Goal: Task Accomplishment & Management: Use online tool/utility

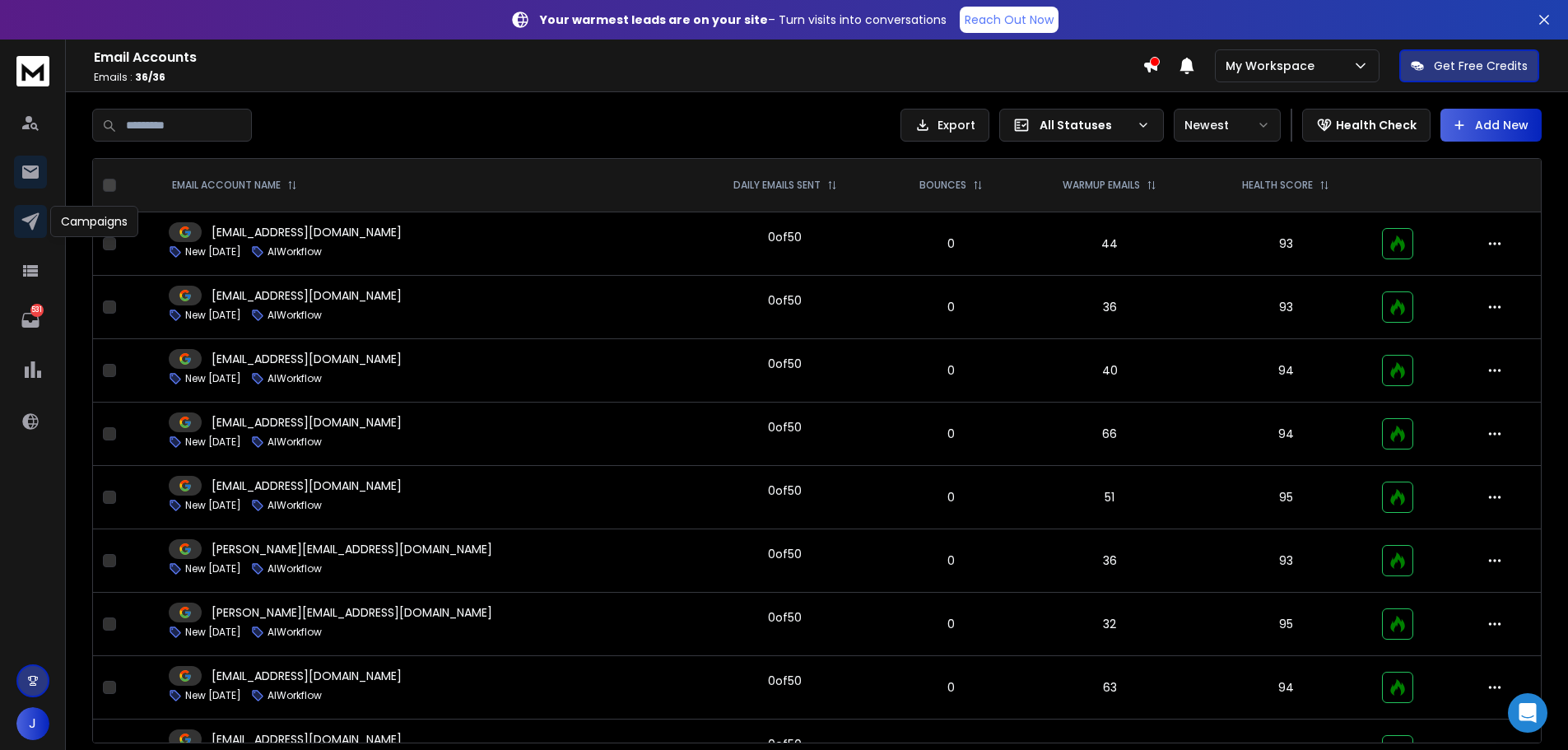
click at [30, 218] on icon at bounding box center [29, 221] width 18 height 18
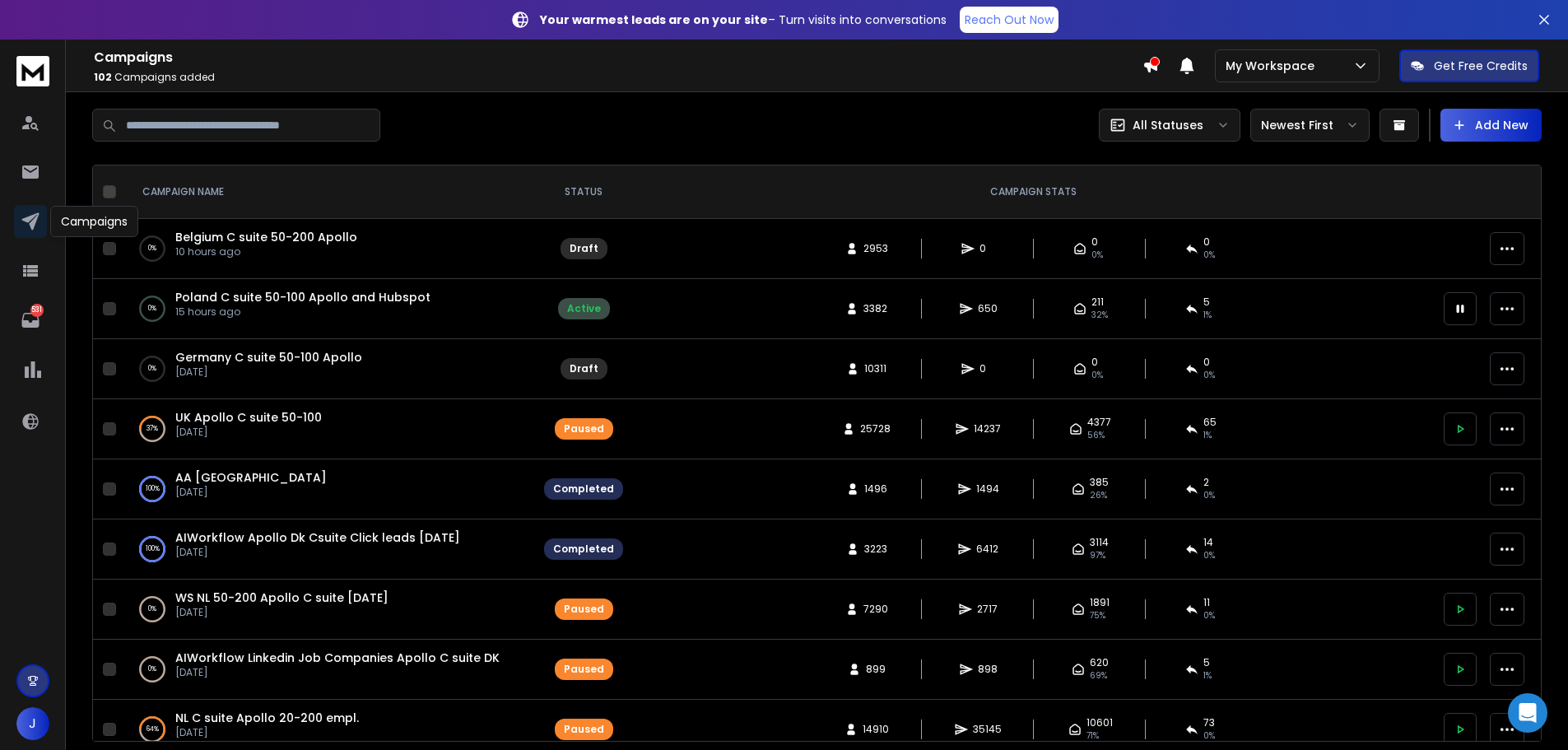
click at [25, 221] on icon at bounding box center [29, 221] width 18 height 18
click at [36, 225] on icon at bounding box center [29, 221] width 19 height 19
click at [1504, 123] on button "Add New" at bounding box center [1491, 124] width 101 height 33
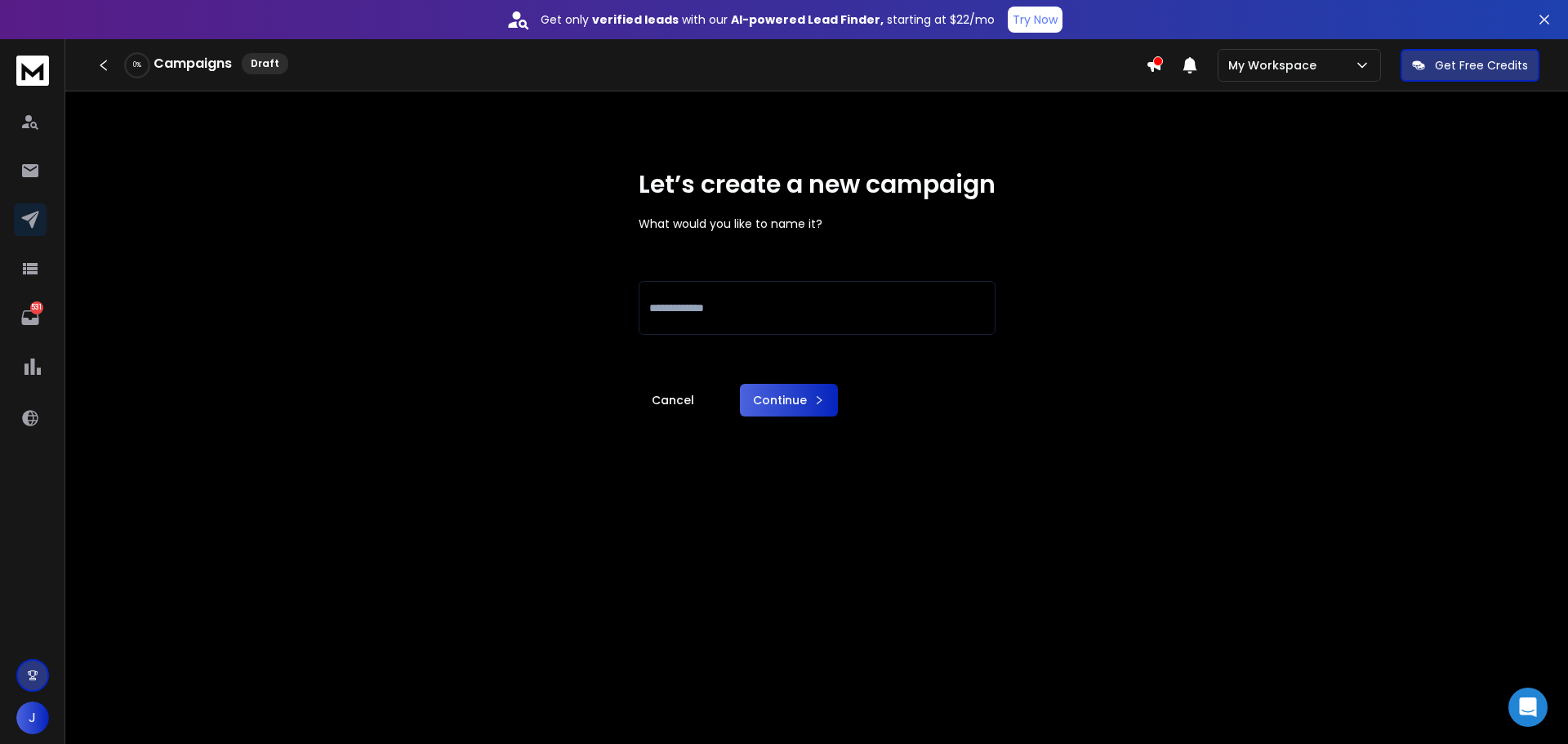
click at [713, 308] on input at bounding box center [817, 308] width 357 height 54
type input "**********"
click at [785, 403] on button "Continue" at bounding box center [788, 400] width 98 height 33
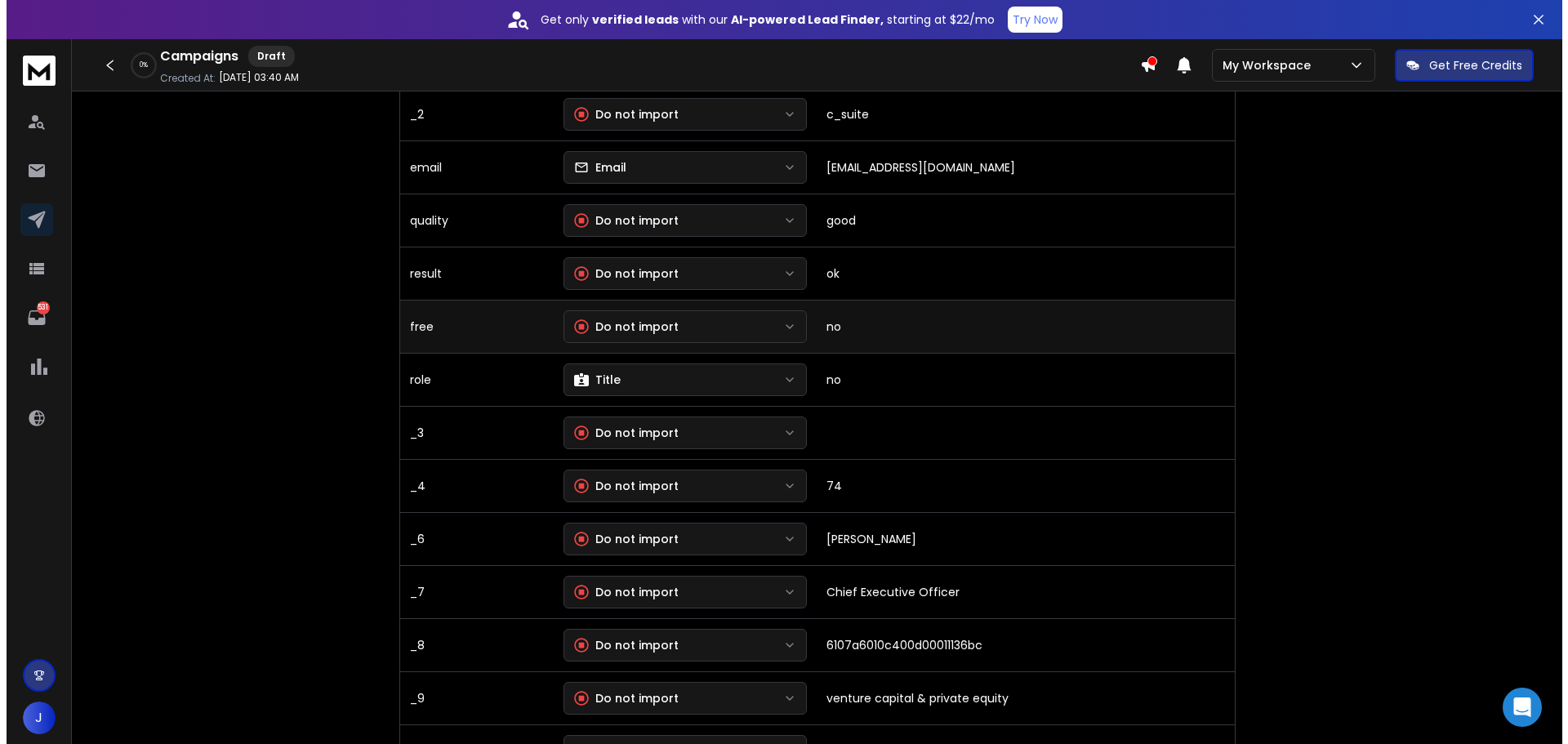
scroll to position [490, 0]
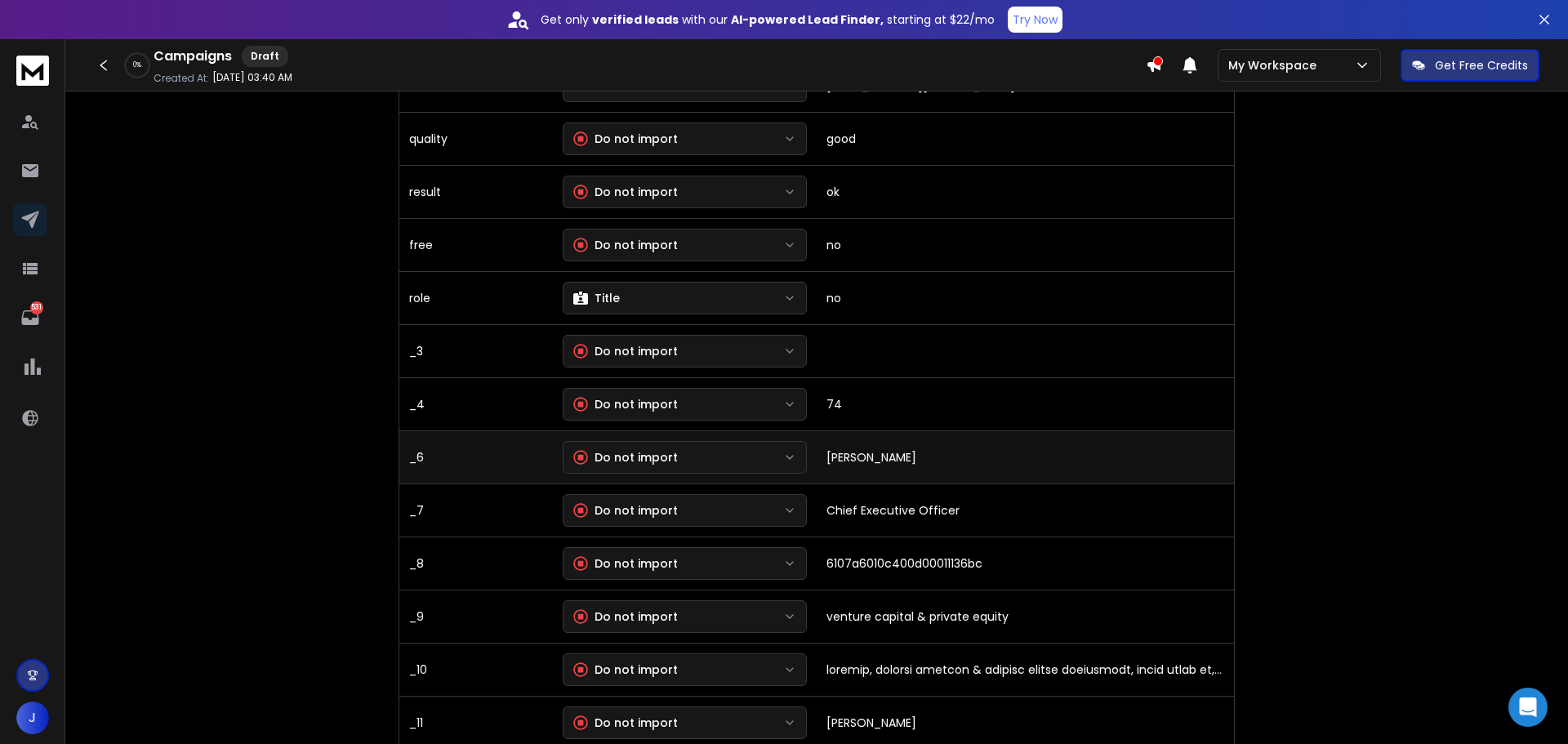
click at [783, 455] on icon "button" at bounding box center [790, 457] width 13 height 13
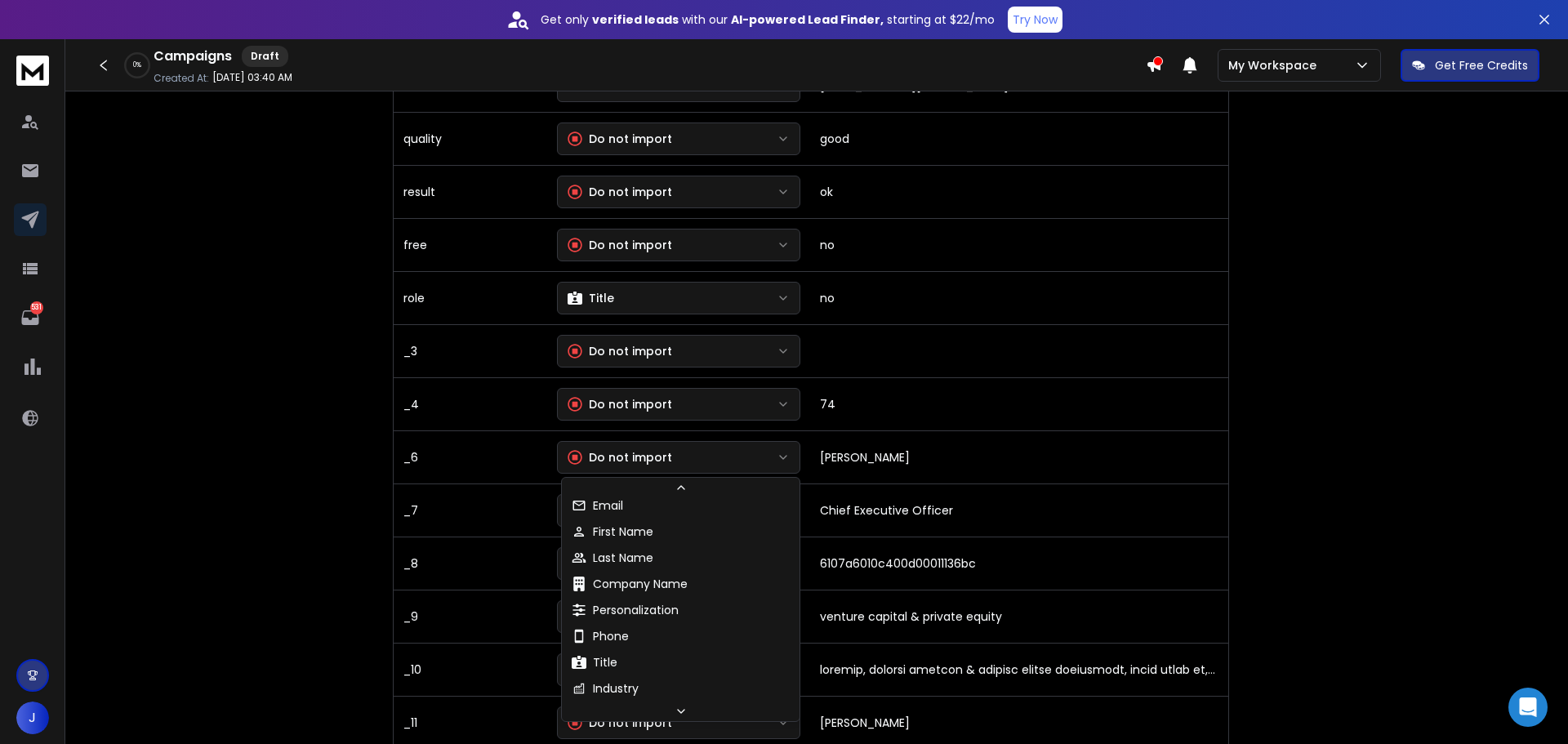
scroll to position [0, 0]
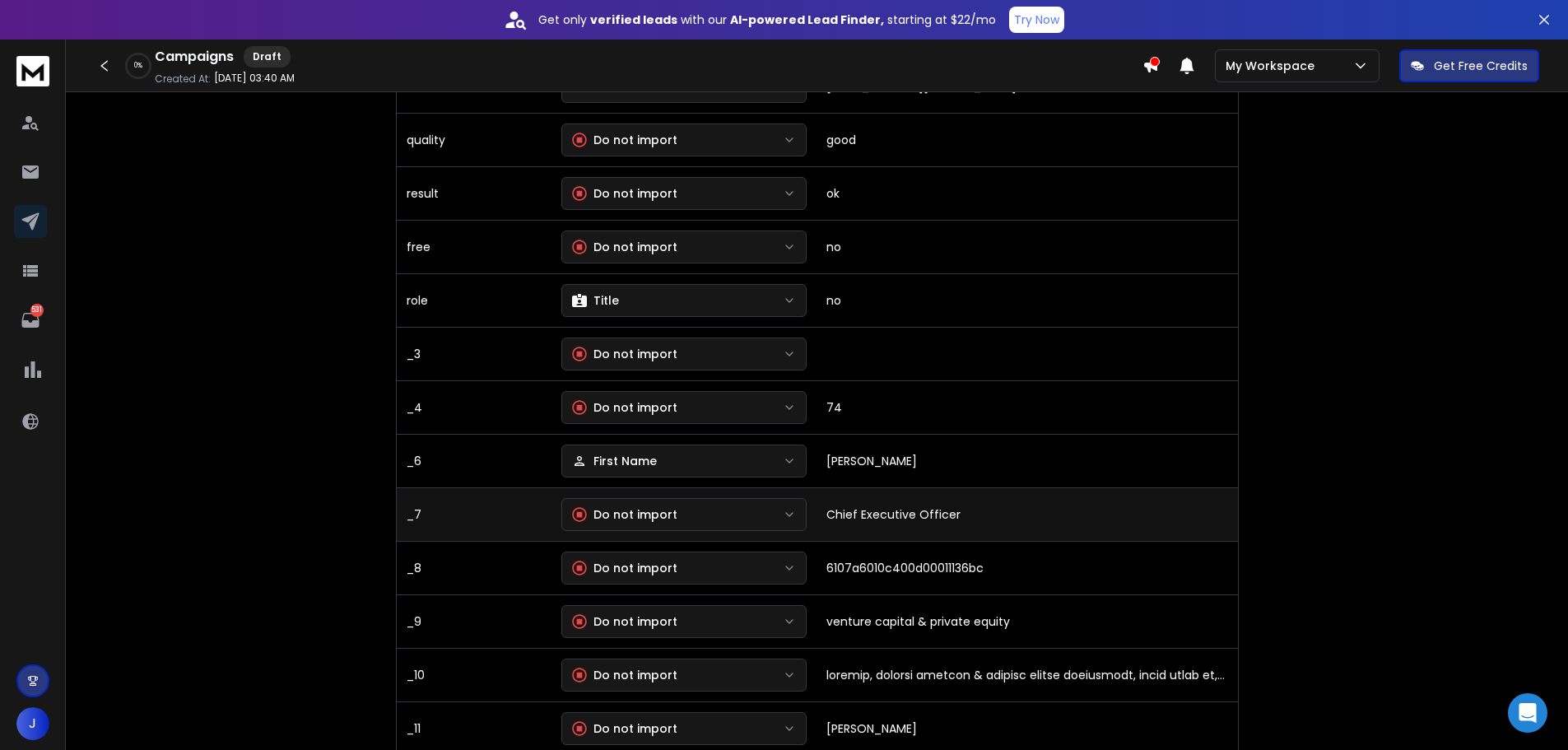
click at [700, 520] on button "Do not import" at bounding box center [684, 514] width 246 height 33
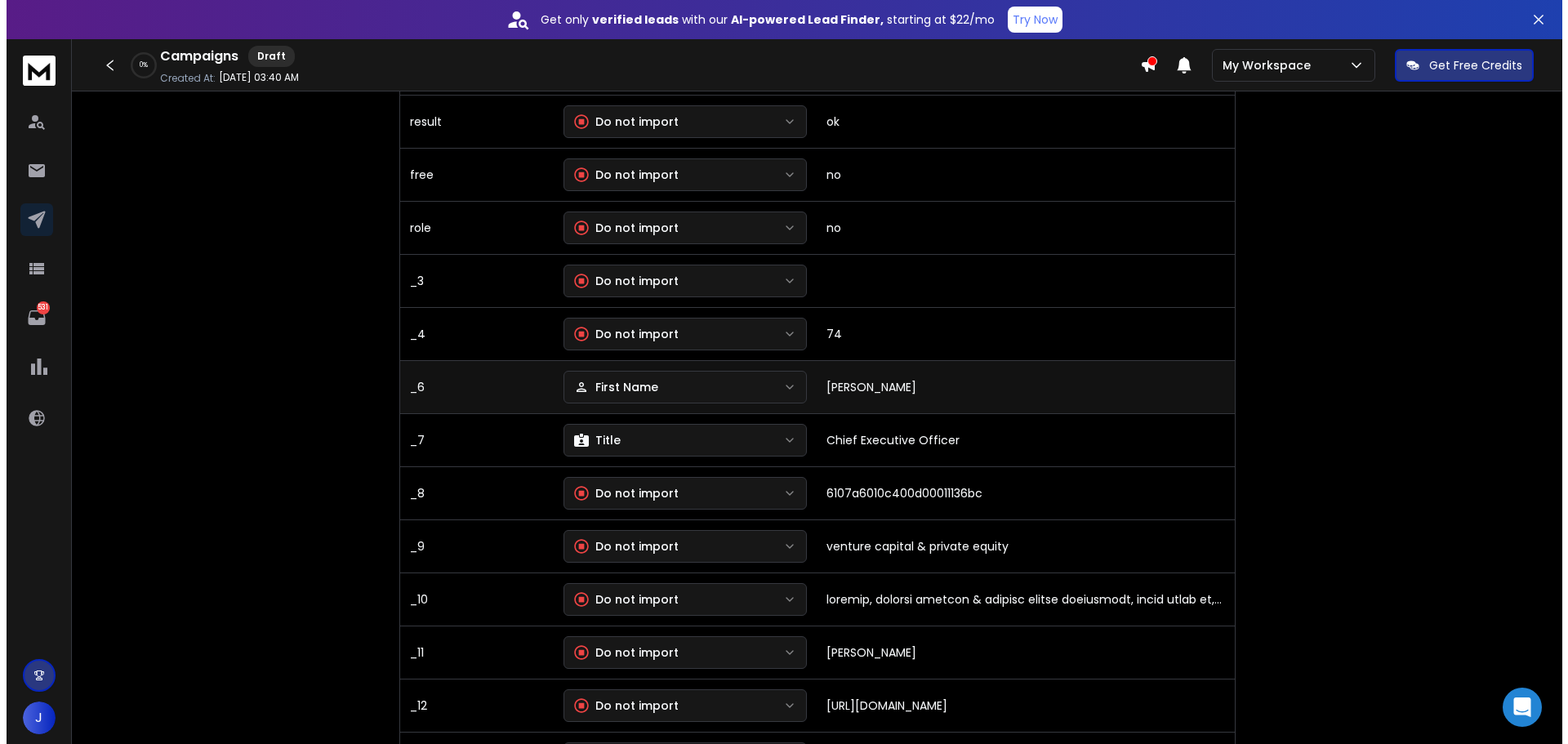
scroll to position [653, 0]
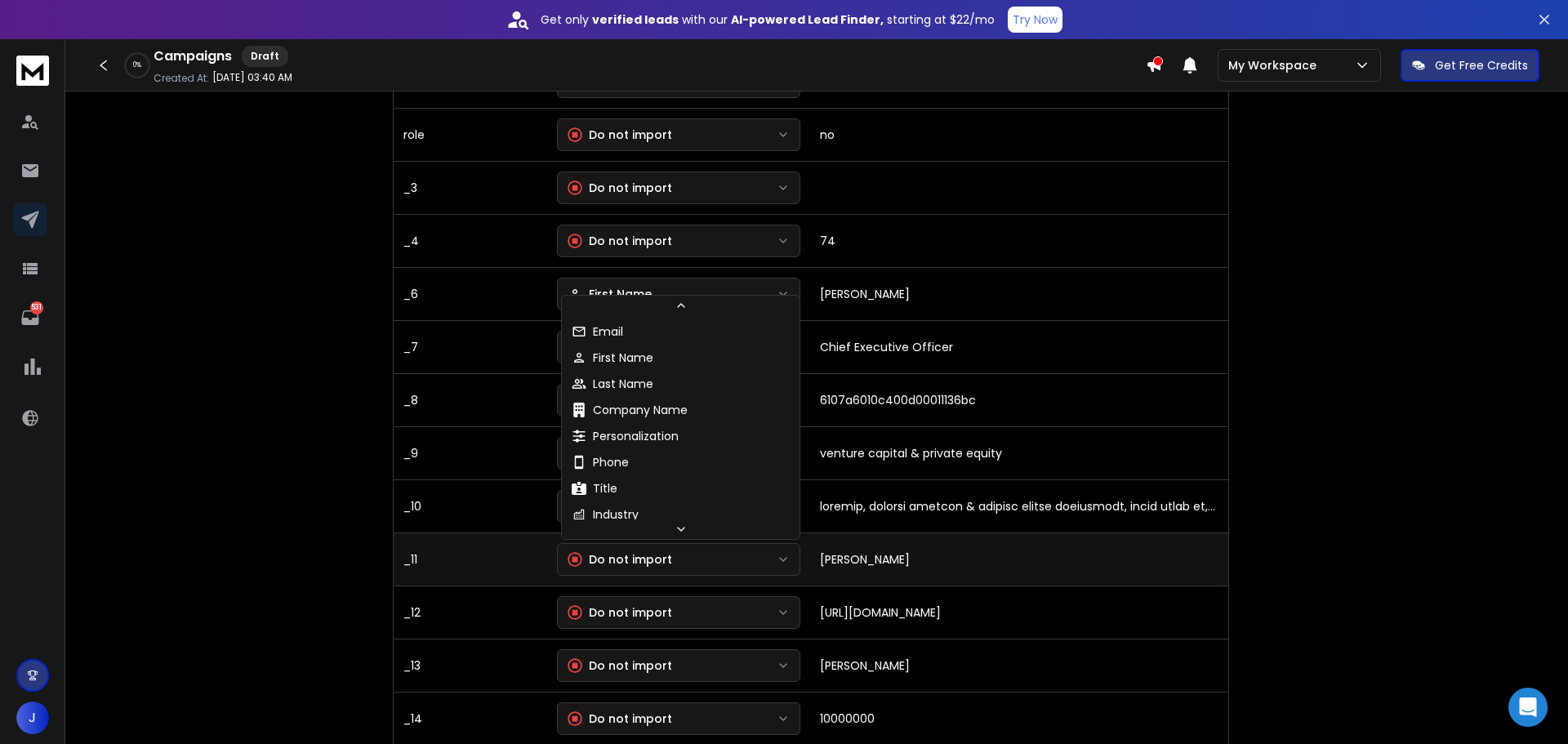
click at [768, 554] on button "Do not import" at bounding box center [679, 559] width 244 height 33
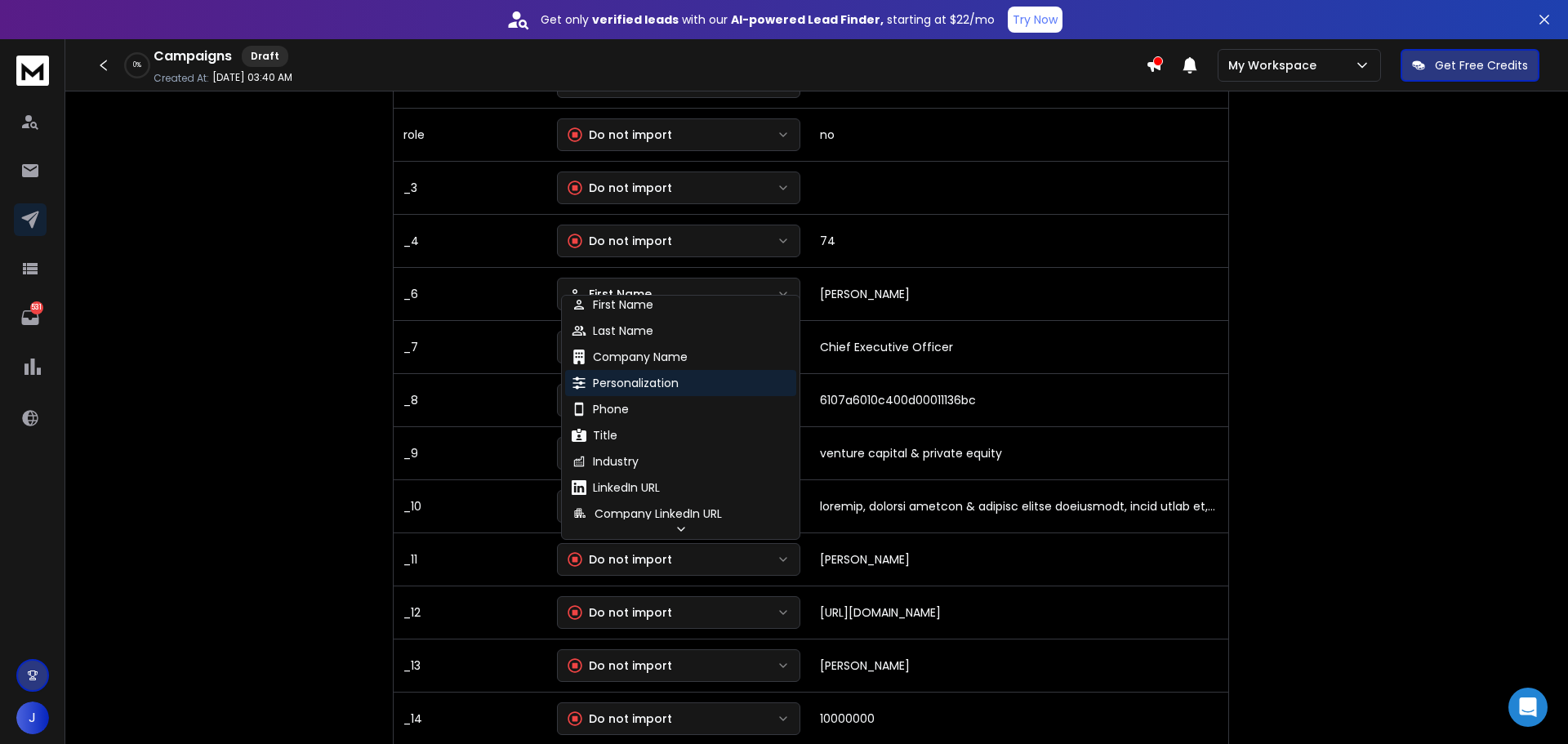
scroll to position [0, 0]
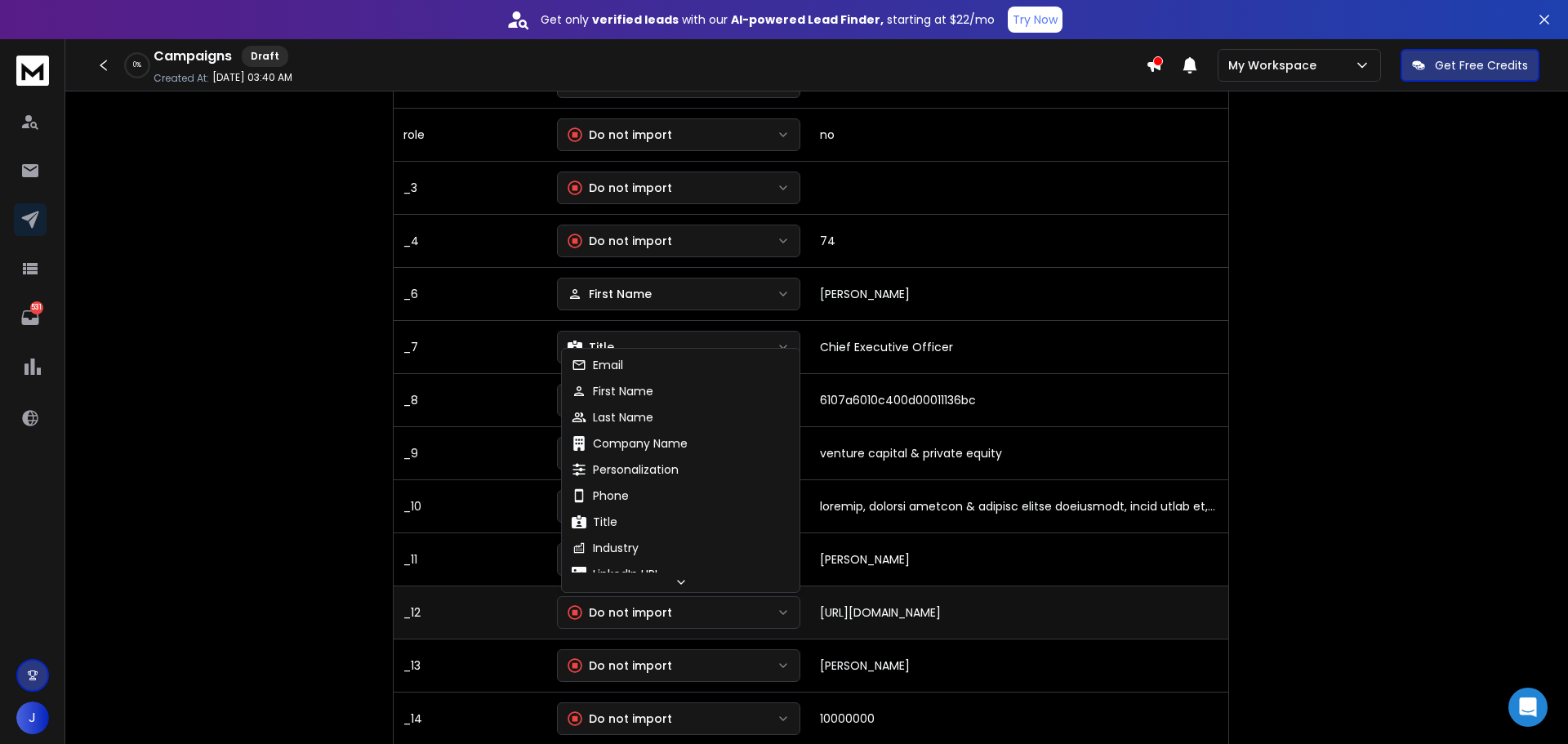
click at [754, 613] on button "Do not import" at bounding box center [679, 612] width 244 height 33
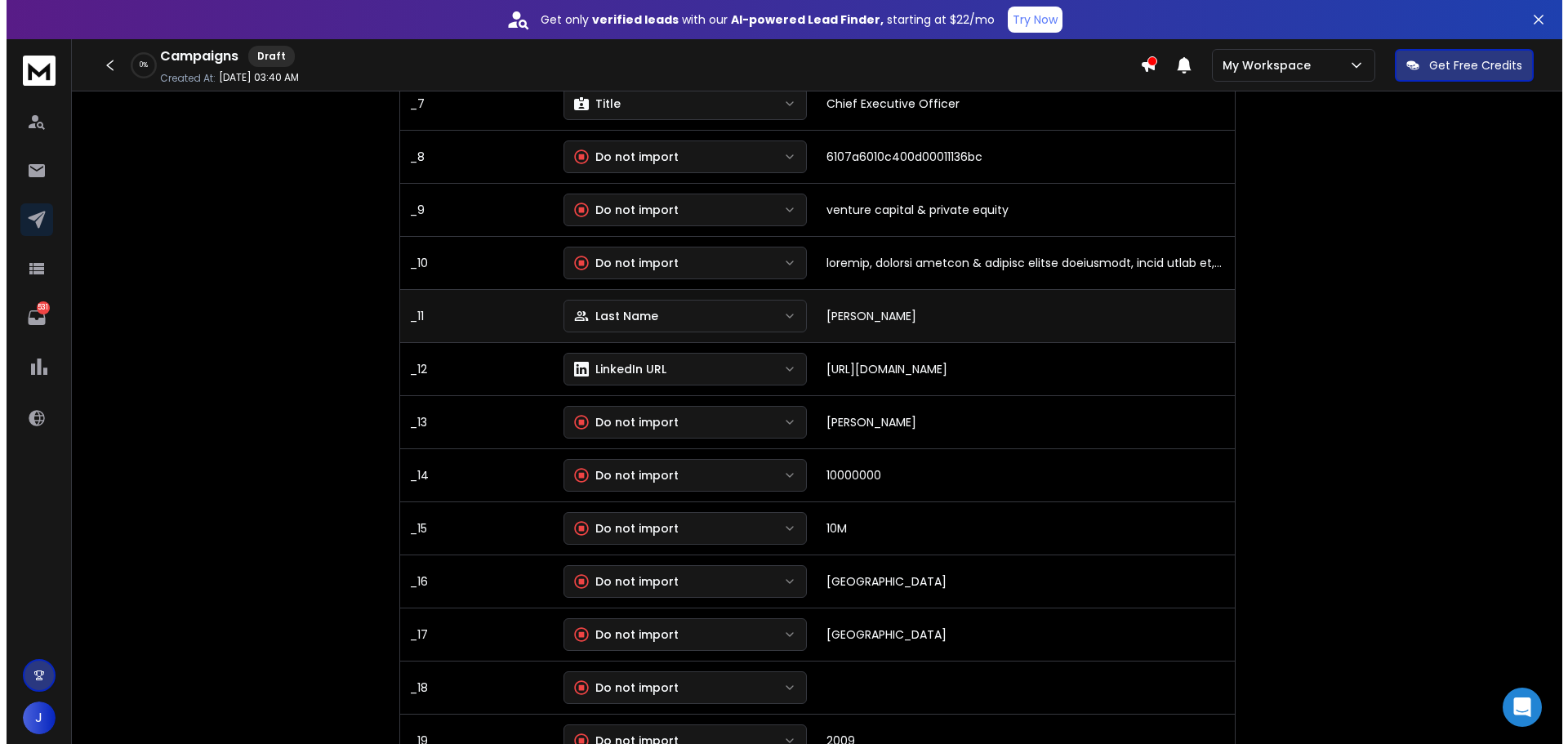
scroll to position [898, 0]
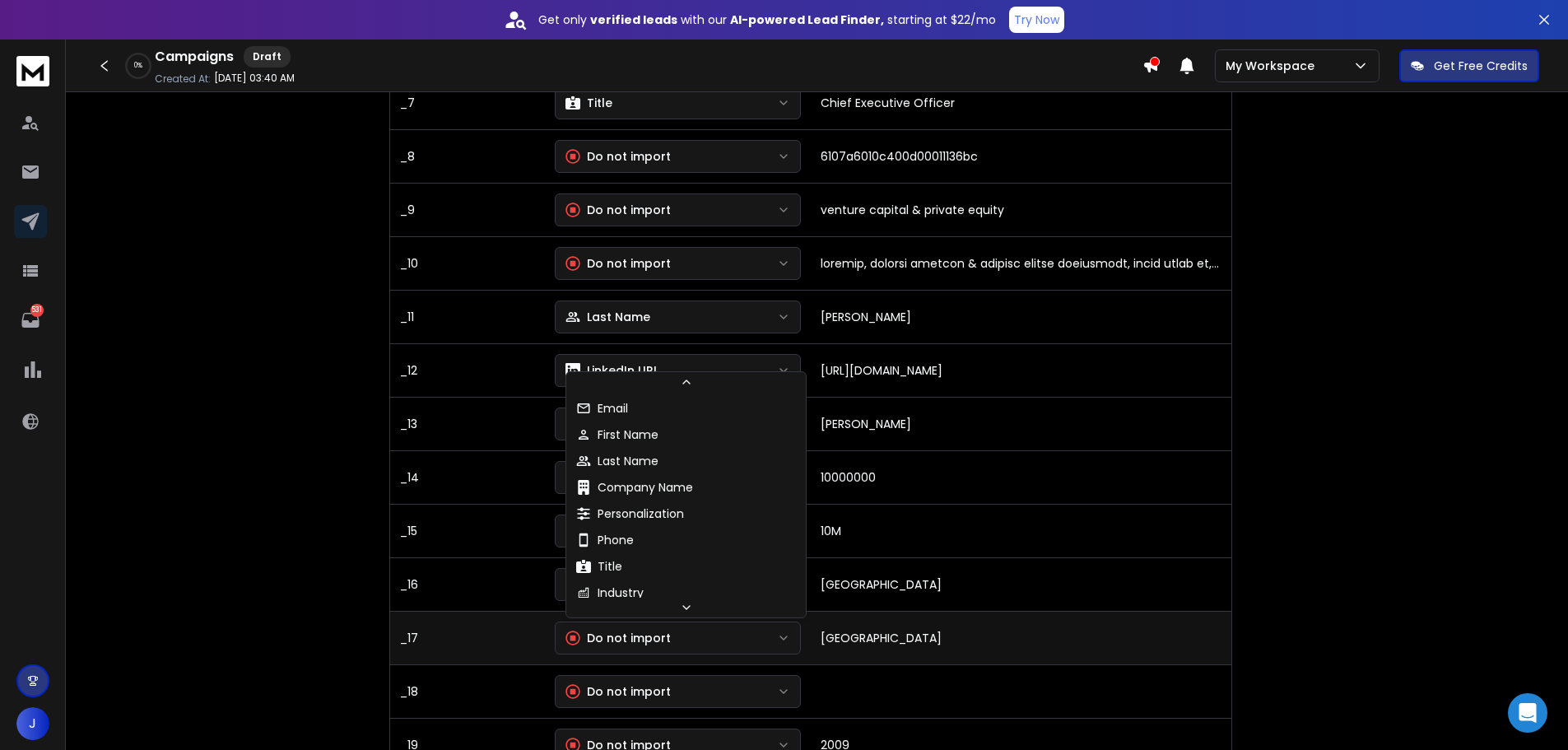
click at [746, 635] on button "Do not import" at bounding box center [678, 637] width 246 height 33
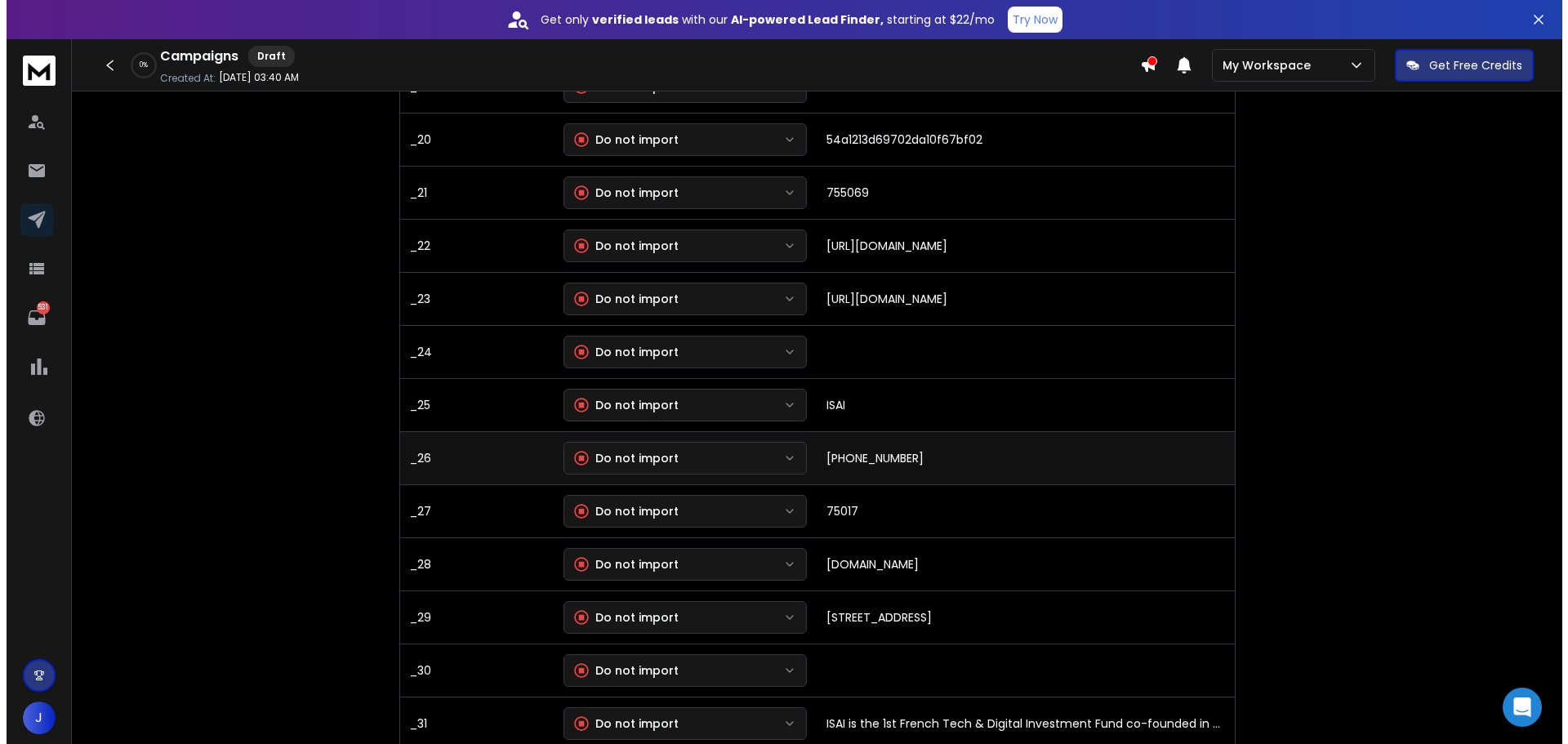
scroll to position [1551, 0]
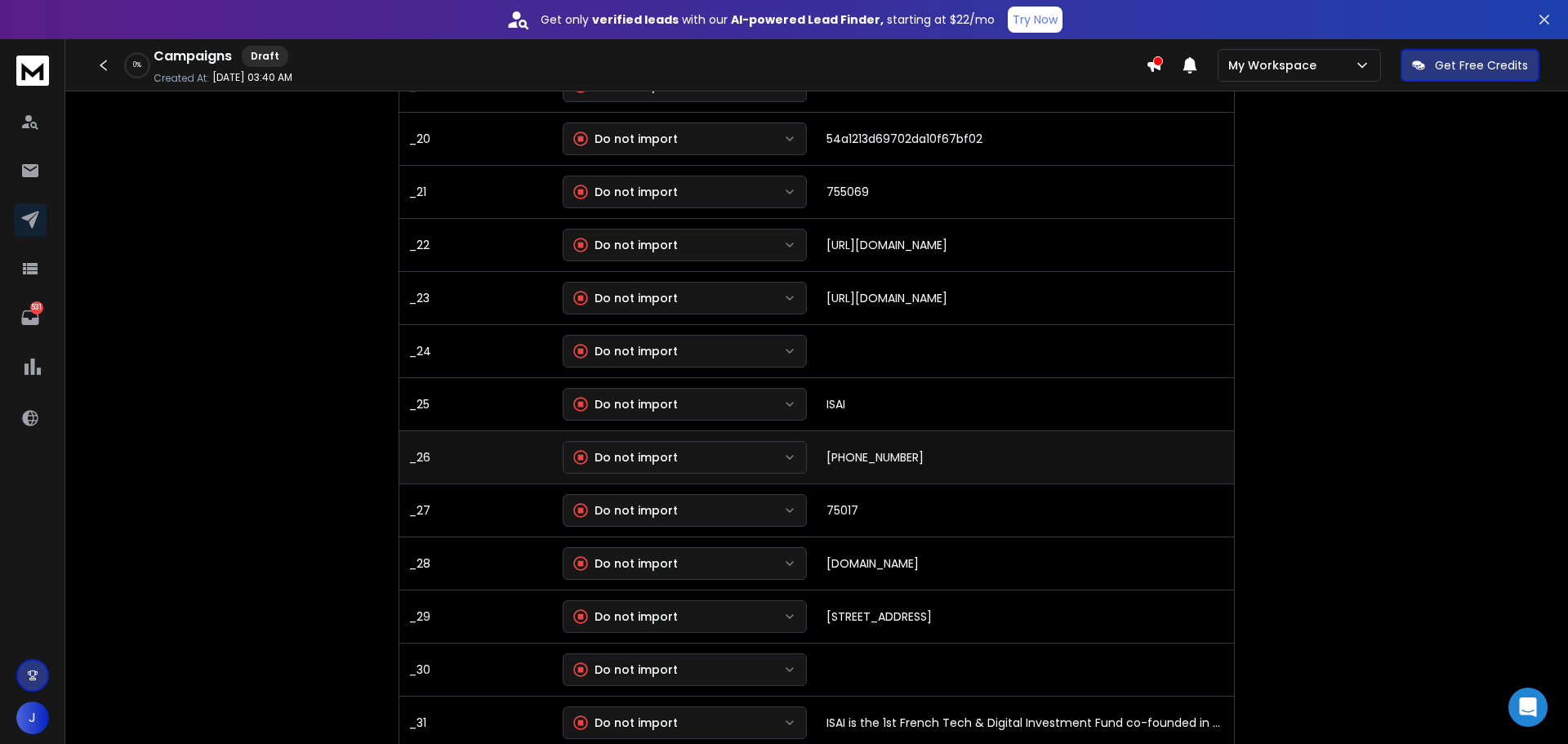
click at [749, 453] on button "Do not import" at bounding box center [684, 457] width 244 height 33
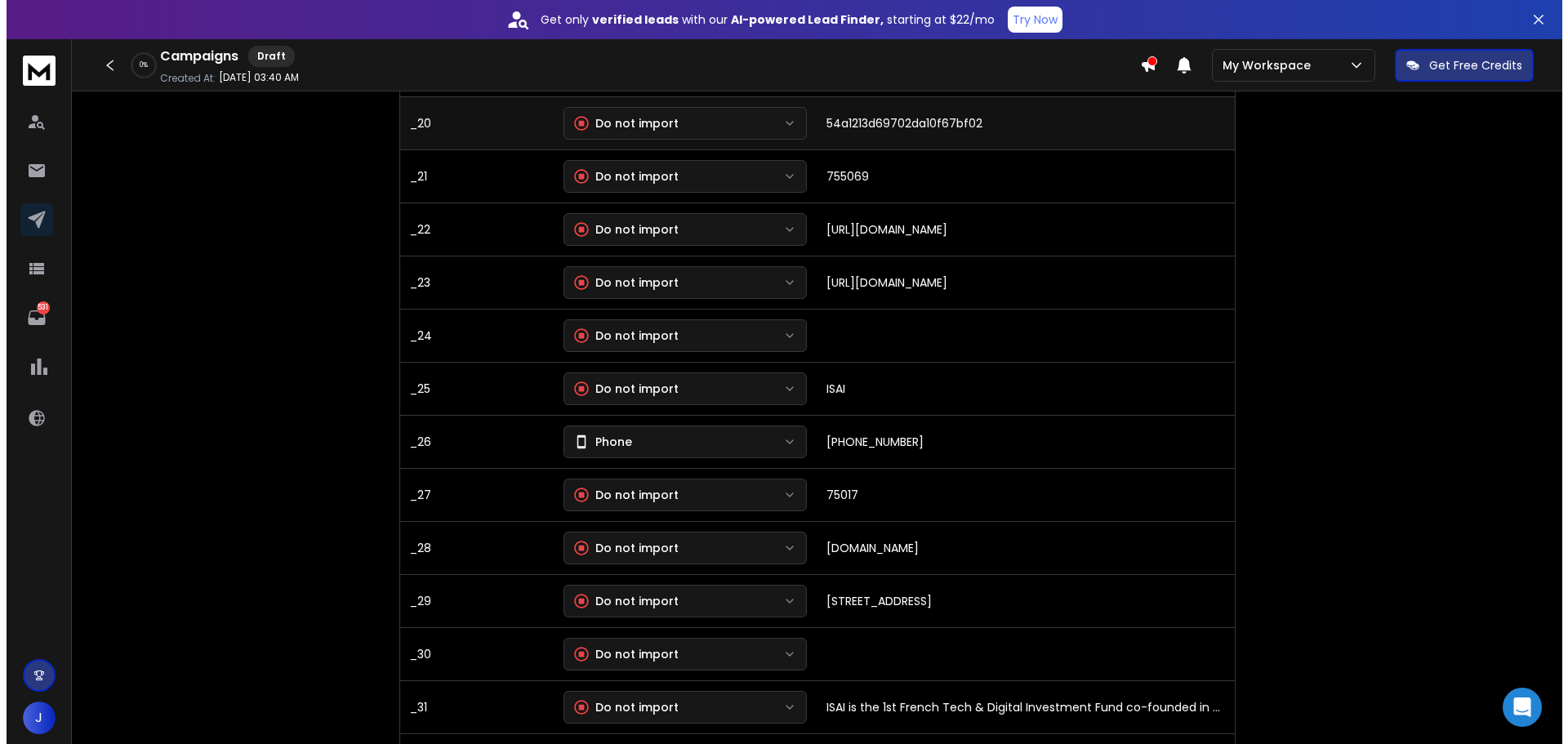
scroll to position [1633, 0]
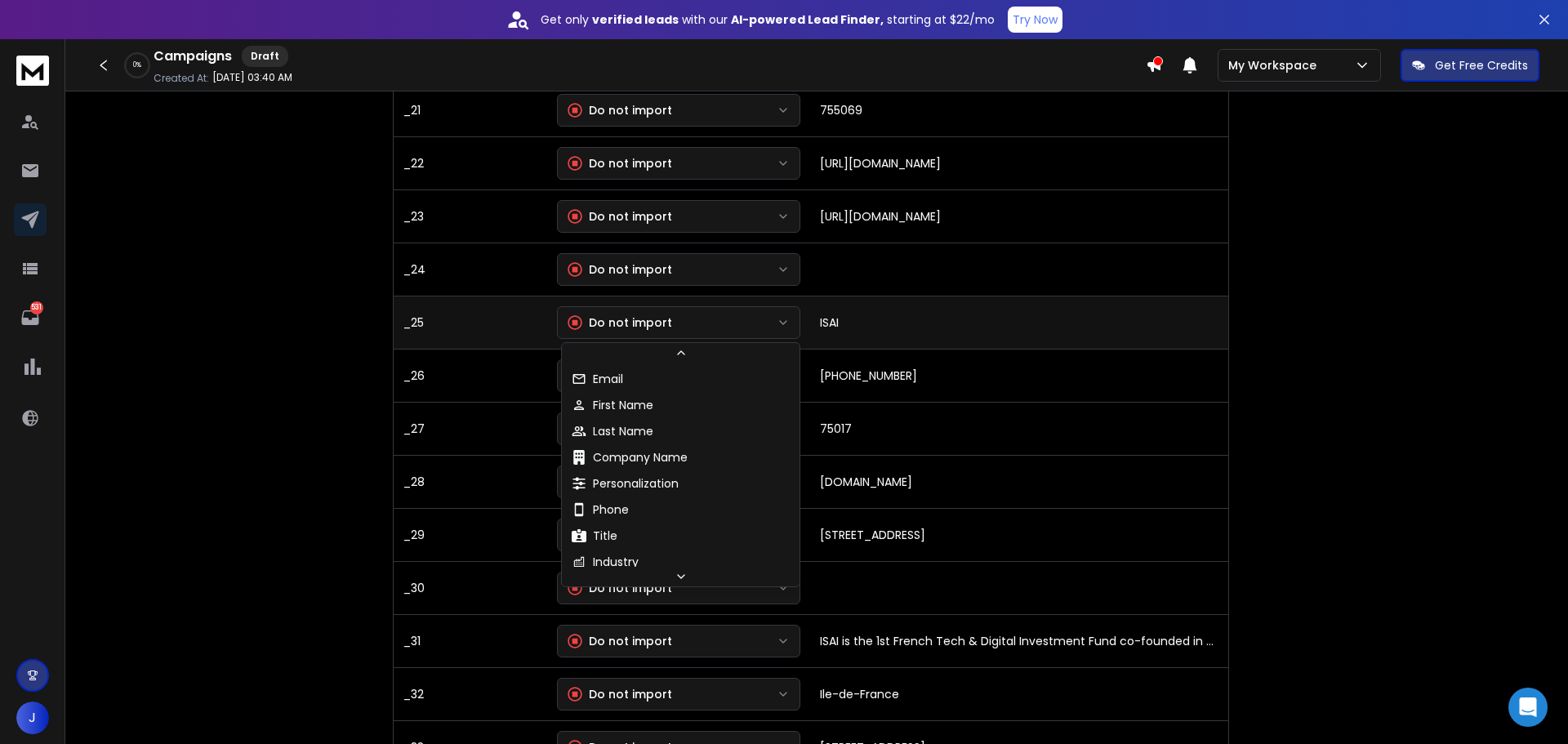
click at [736, 319] on button "Do not import" at bounding box center [679, 322] width 244 height 33
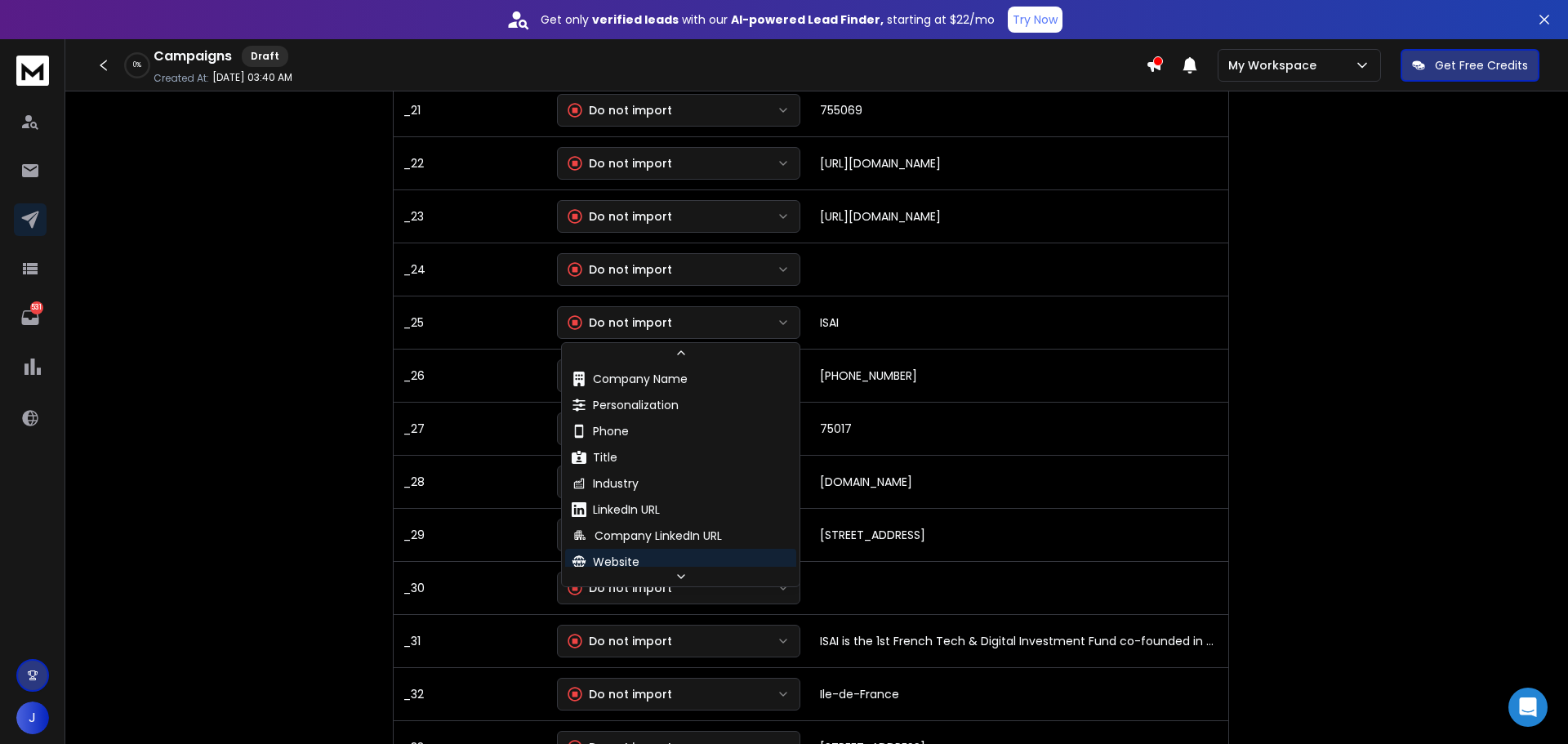
scroll to position [0, 0]
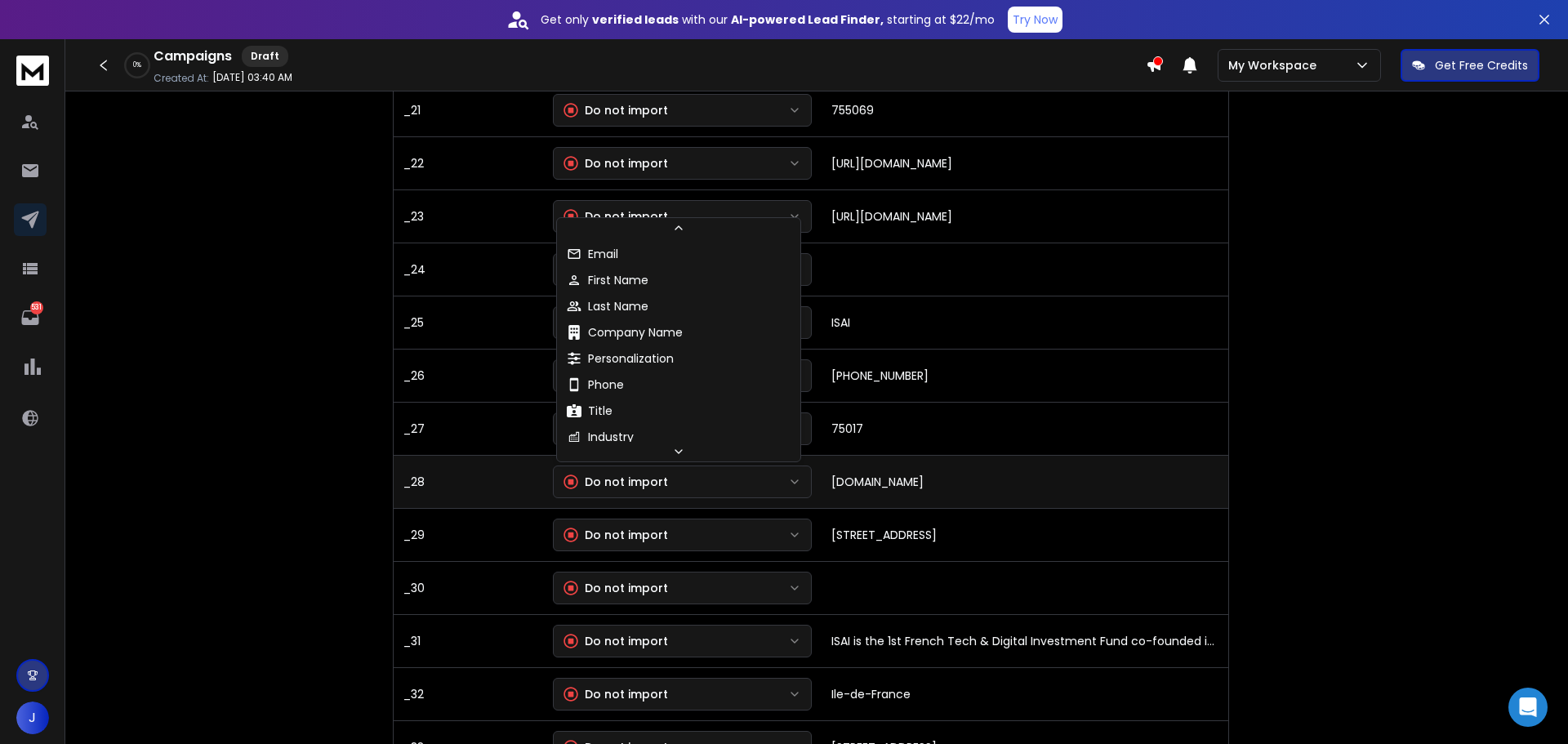
click at [731, 475] on button "Do not import" at bounding box center [682, 481] width 259 height 33
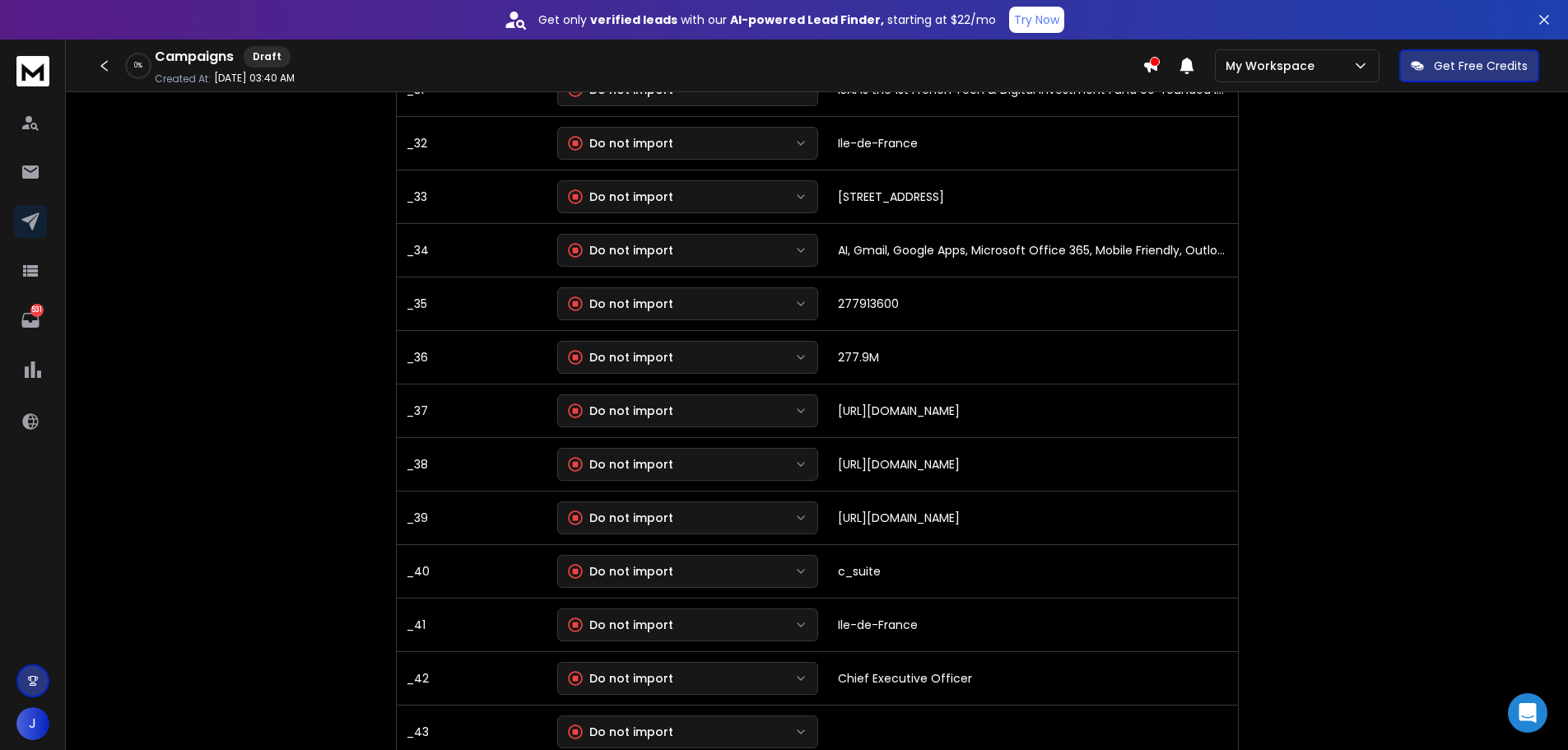
scroll to position [2467, 0]
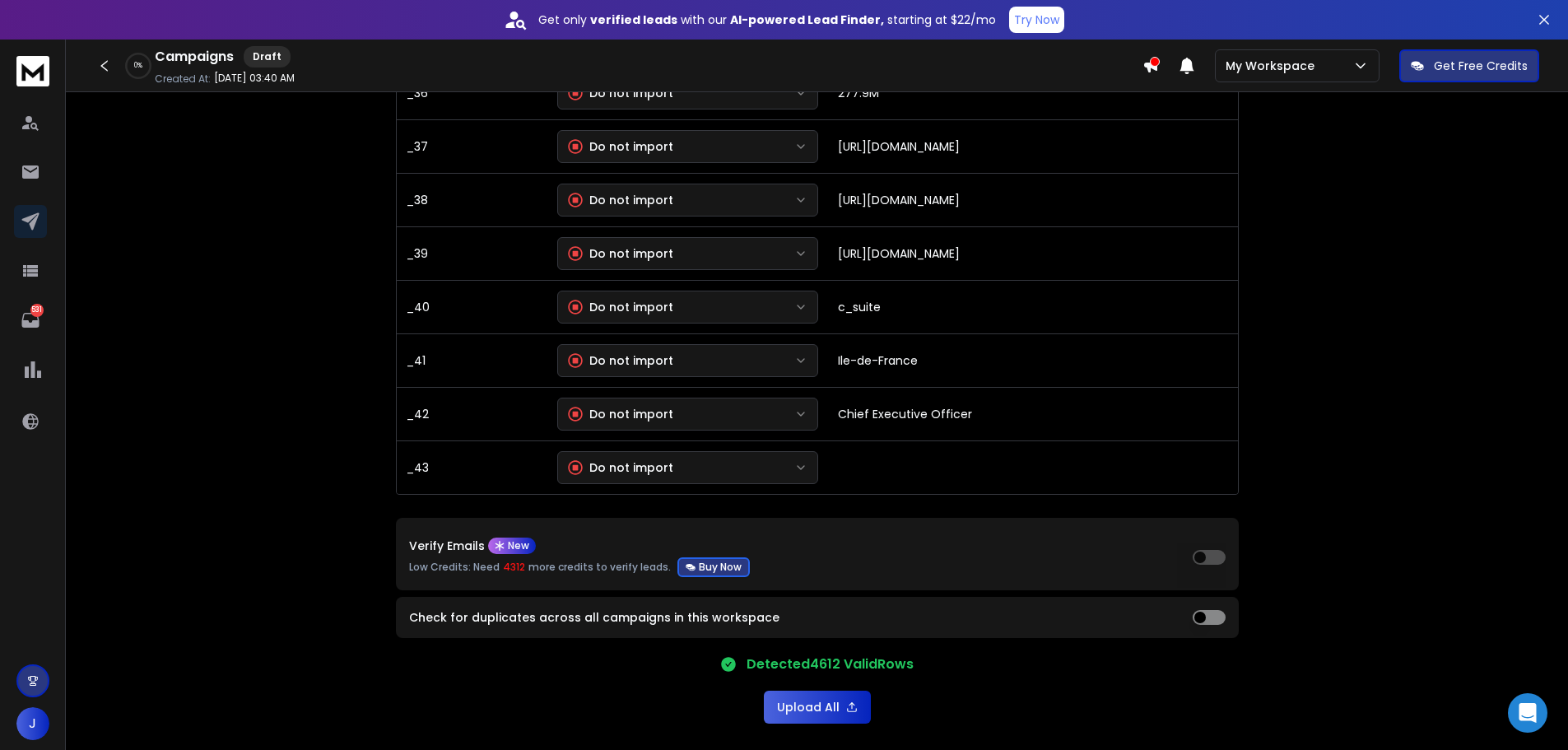
click at [795, 705] on button "Upload All" at bounding box center [816, 706] width 107 height 33
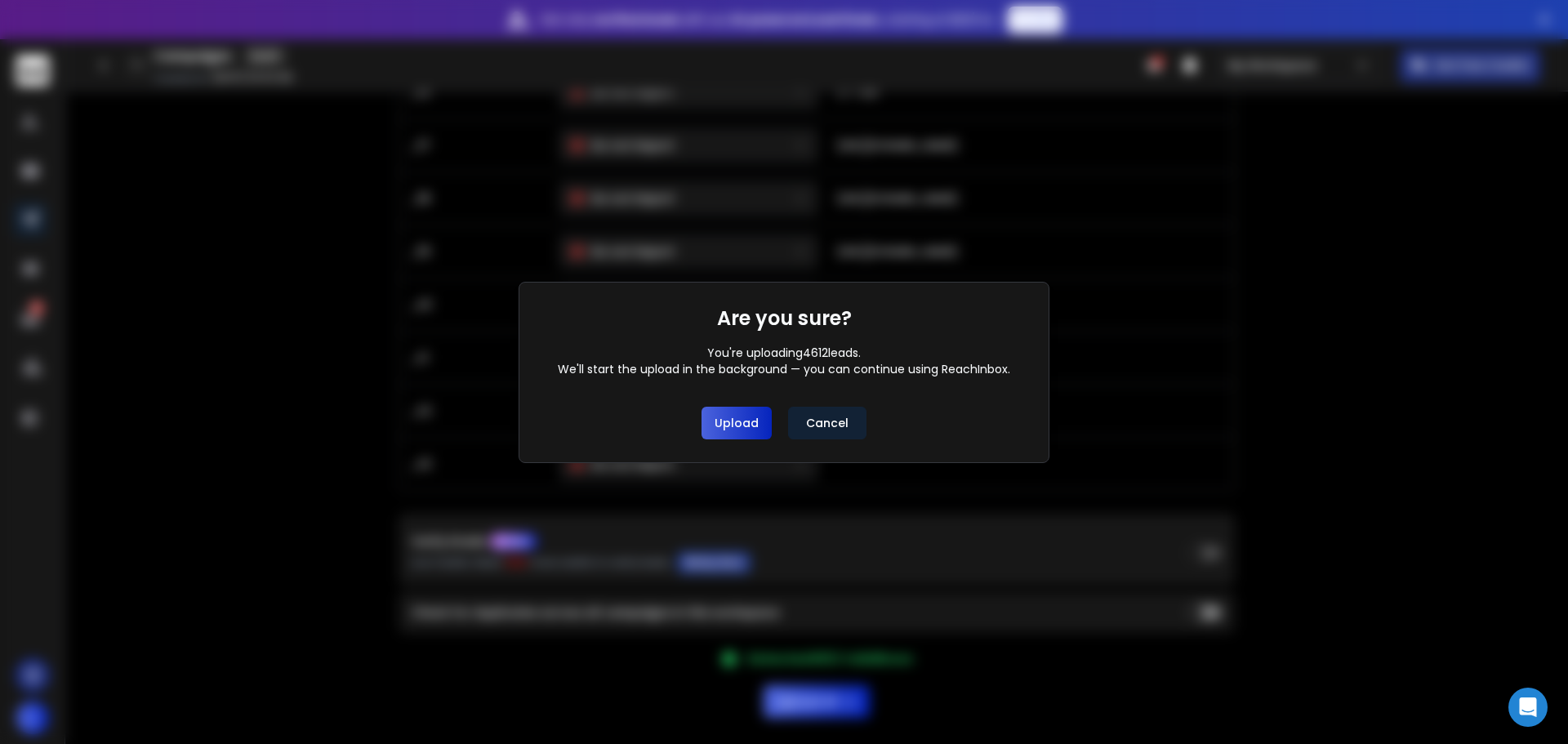
click at [740, 420] on button "Upload" at bounding box center [736, 423] width 70 height 33
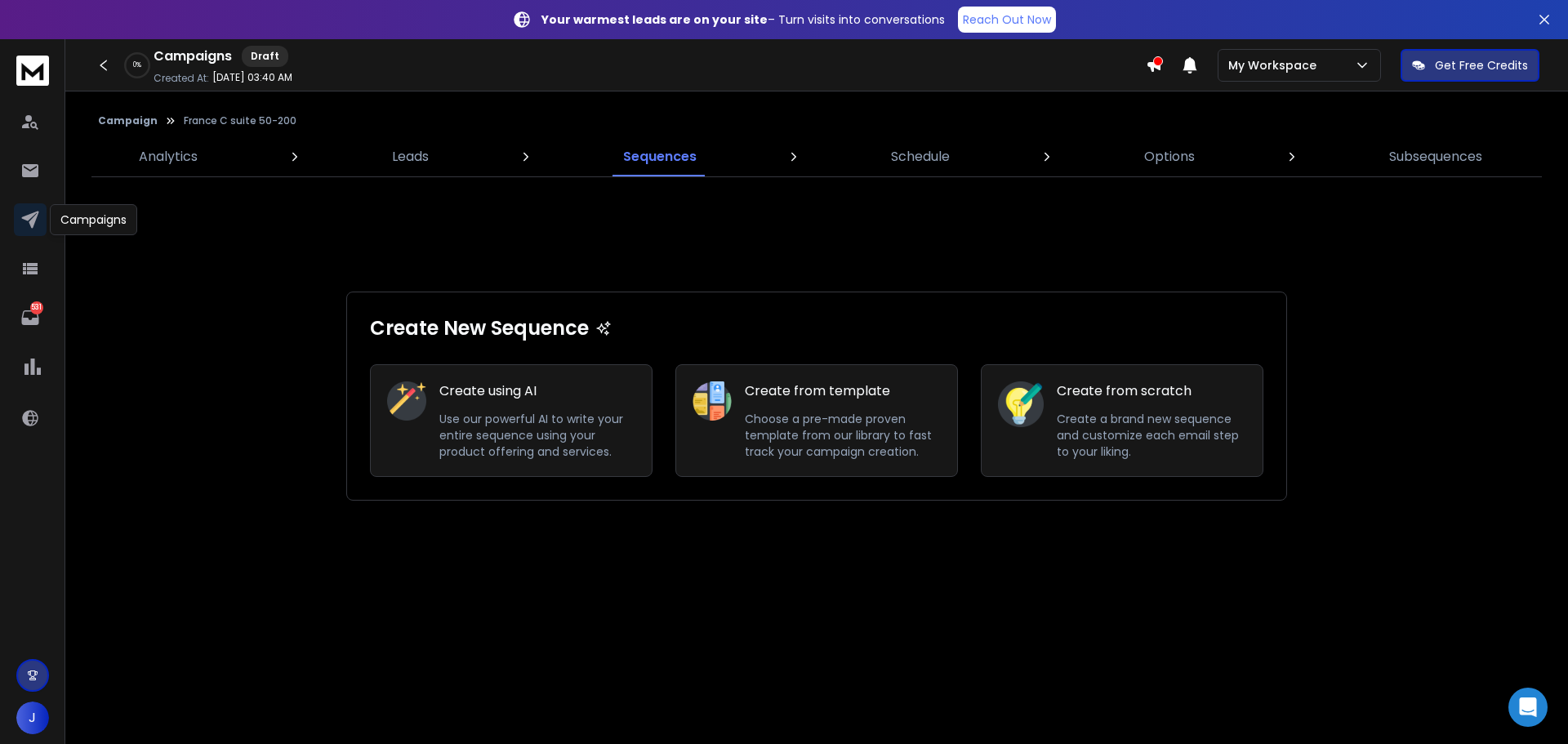
click at [24, 224] on icon at bounding box center [29, 219] width 19 height 19
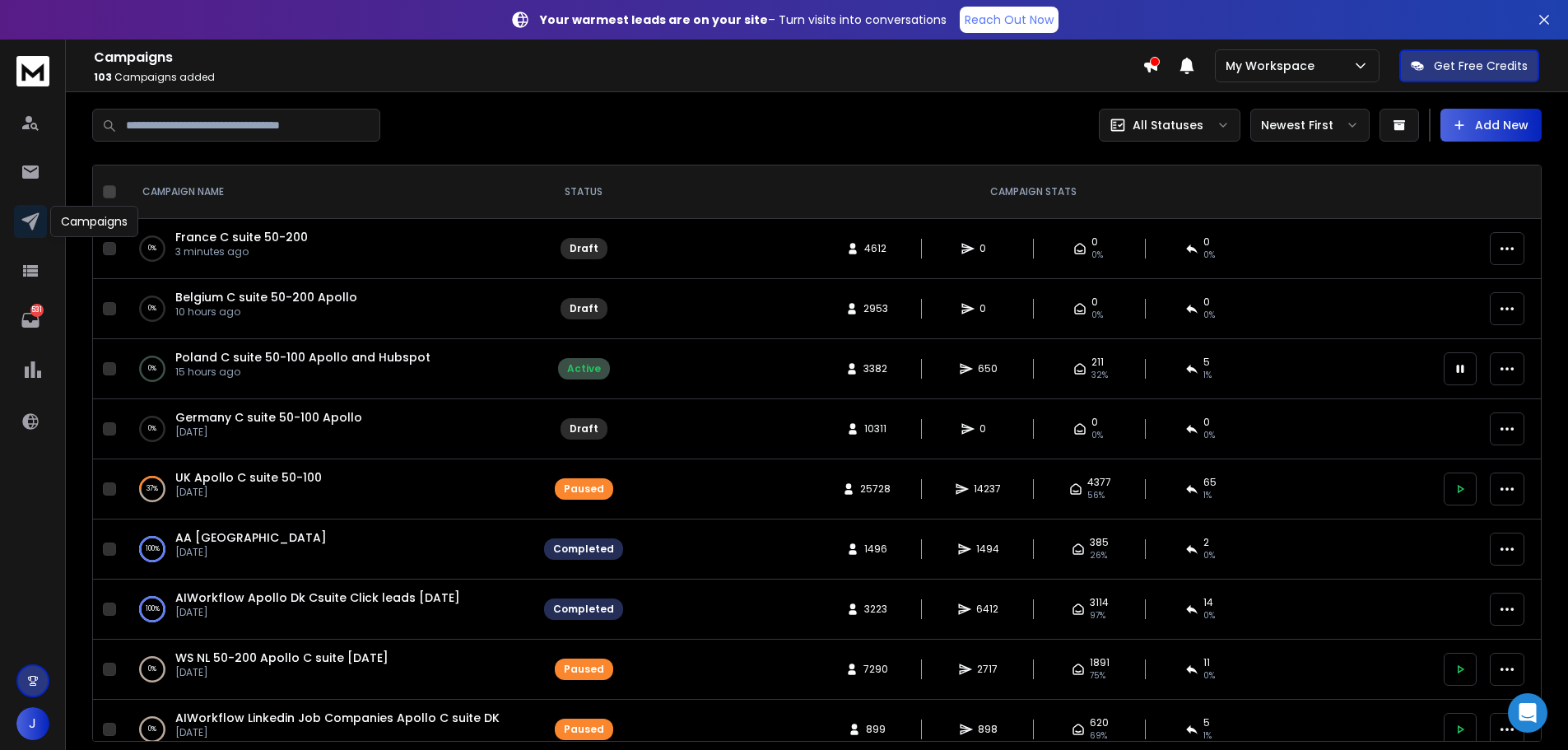
click at [491, 367] on div "0 % Poland C suite 50-100 Apollo and Hubspot 15 hours ago" at bounding box center [328, 368] width 378 height 40
